Goal: Information Seeking & Learning: Check status

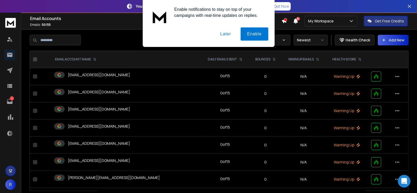
click at [224, 34] on button "Later" at bounding box center [226, 33] width 24 height 13
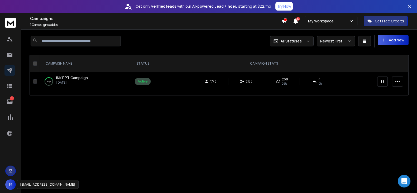
click at [12, 182] on span "R" at bounding box center [10, 184] width 11 height 11
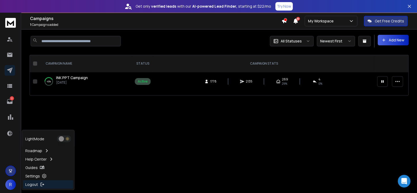
click at [28, 183] on p "Logout" at bounding box center [31, 184] width 13 height 5
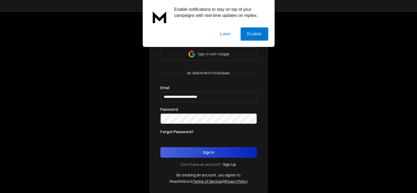
click at [192, 94] on input "**********" at bounding box center [208, 97] width 97 height 11
type input "**********"
click at [213, 150] on button "Sign In" at bounding box center [208, 152] width 97 height 11
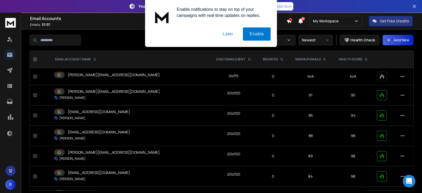
click at [227, 32] on button "Later" at bounding box center [228, 33] width 24 height 13
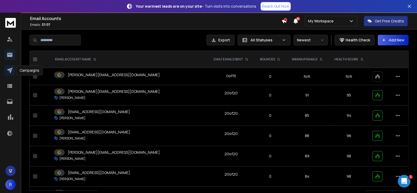
click at [11, 69] on icon at bounding box center [10, 71] width 6 height 6
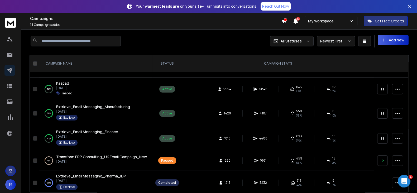
scroll to position [122, 0]
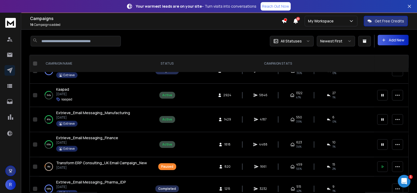
drag, startPoint x: 104, startPoint y: 109, endPoint x: 78, endPoint y: 111, distance: 26.5
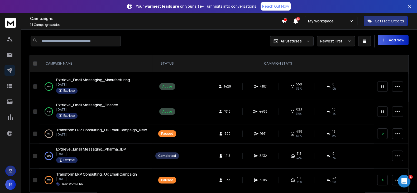
scroll to position [89, 0]
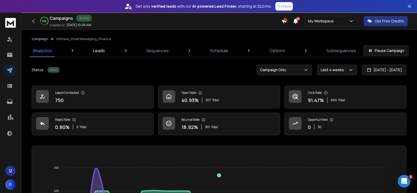
click at [100, 56] on link "Leads" at bounding box center [99, 50] width 18 height 13
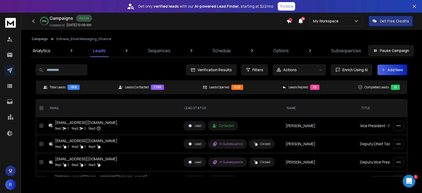
click at [46, 54] on p "Analytics" at bounding box center [42, 50] width 18 height 6
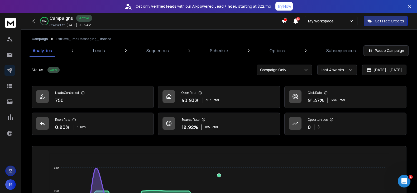
click at [104, 52] on p "Leads" at bounding box center [99, 50] width 12 height 6
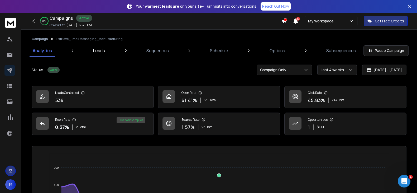
click at [102, 50] on p "Leads" at bounding box center [99, 50] width 12 height 6
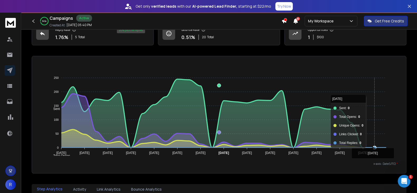
scroll to position [99, 0]
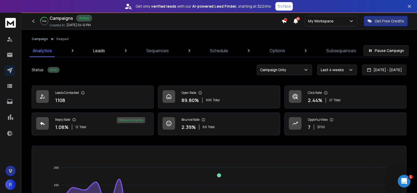
click at [101, 53] on p "Leads" at bounding box center [99, 50] width 12 height 6
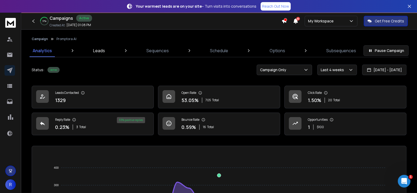
click at [102, 51] on p "Leads" at bounding box center [99, 50] width 12 height 6
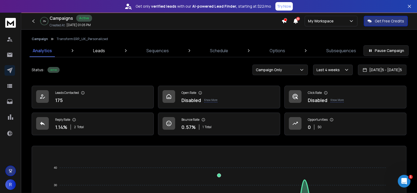
click at [94, 56] on link "Leads" at bounding box center [99, 50] width 18 height 13
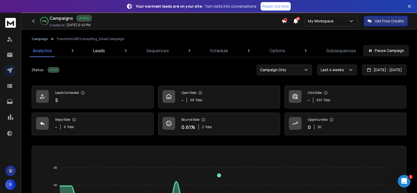
click at [106, 56] on link "Leads" at bounding box center [99, 50] width 18 height 13
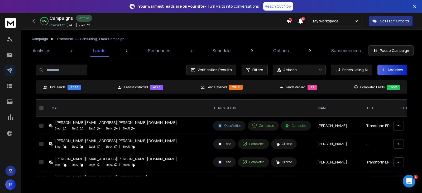
click at [120, 149] on p "|" at bounding box center [119, 146] width 1 height 5
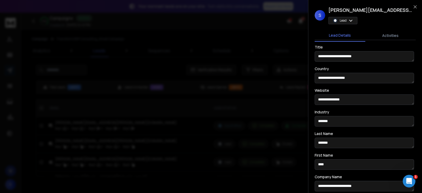
click at [163, 59] on div at bounding box center [211, 96] width 422 height 193
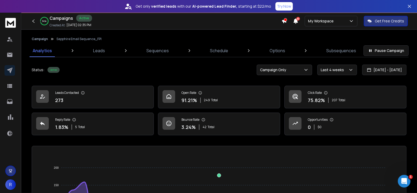
click at [109, 52] on div "Analytics Leads Sequences Schedule Options Subsequences" at bounding box center [195, 50] width 330 height 13
click at [107, 55] on link "Leads" at bounding box center [99, 50] width 18 height 13
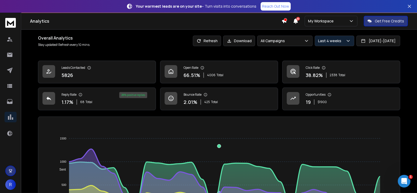
click at [328, 41] on div "Last 4 weeks" at bounding box center [334, 40] width 33 height 5
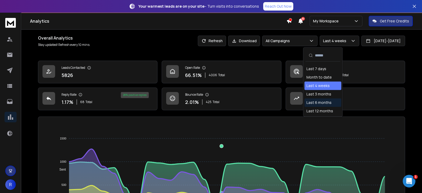
click at [319, 110] on div "Last 12 months" at bounding box center [320, 110] width 27 height 5
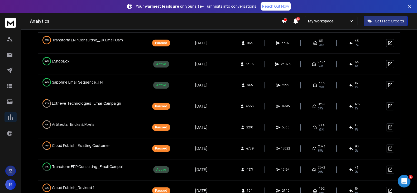
scroll to position [494, 0]
